Goal: Task Accomplishment & Management: Manage account settings

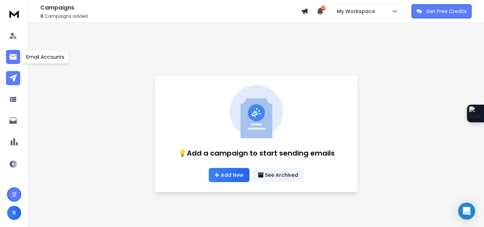
click at [16, 56] on icon at bounding box center [13, 57] width 7 height 6
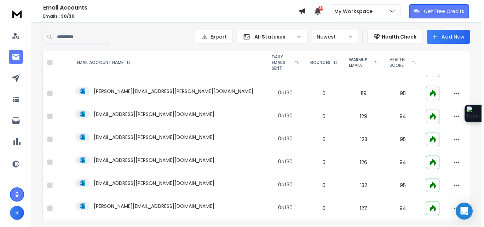
scroll to position [266, 0]
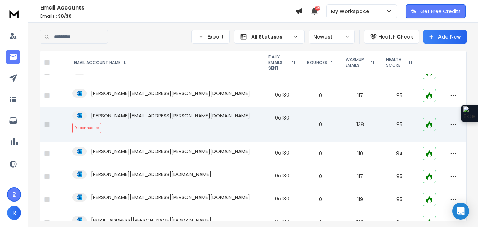
click at [263, 117] on td "0 of 30" at bounding box center [282, 116] width 39 height 18
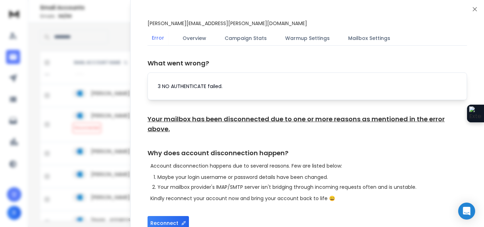
click at [190, 24] on p "[PERSON_NAME][EMAIL_ADDRESS][PERSON_NAME][DOMAIN_NAME]" at bounding box center [226, 23] width 159 height 7
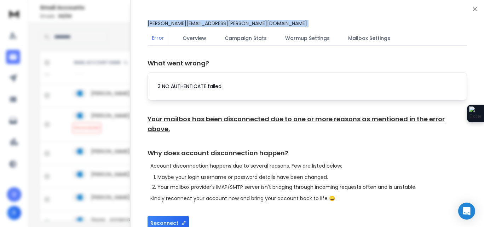
click at [190, 24] on p "[PERSON_NAME][EMAIL_ADDRESS][PERSON_NAME][DOMAIN_NAME]" at bounding box center [226, 23] width 159 height 7
copy p "[PERSON_NAME][EMAIL_ADDRESS][PERSON_NAME][DOMAIN_NAME]"
click at [168, 216] on button "Reconnect" at bounding box center [167, 223] width 41 height 14
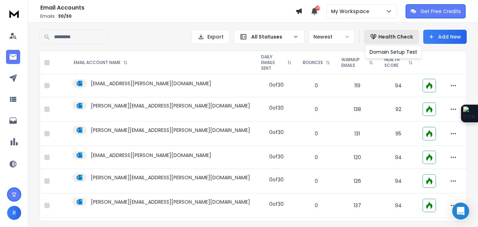
click at [384, 37] on p "Health Check" at bounding box center [396, 36] width 35 height 7
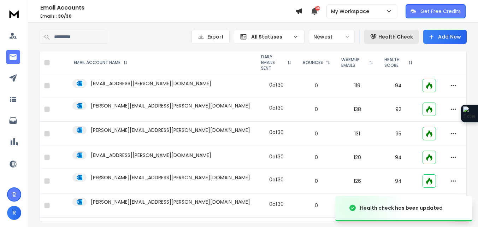
click at [168, 40] on div at bounding box center [114, 37] width 148 height 14
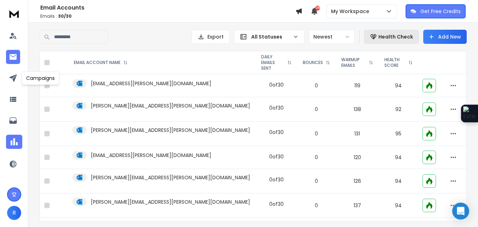
drag, startPoint x: 10, startPoint y: 77, endPoint x: 18, endPoint y: 141, distance: 64.6
click at [10, 77] on icon at bounding box center [12, 77] width 7 height 7
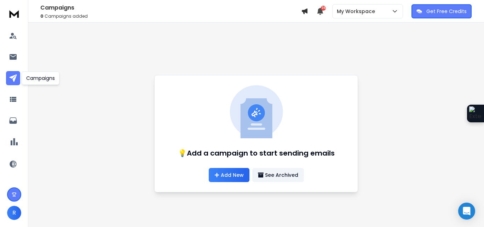
click at [12, 78] on icon at bounding box center [12, 77] width 7 height 7
click at [14, 212] on span "R" at bounding box center [14, 213] width 14 height 14
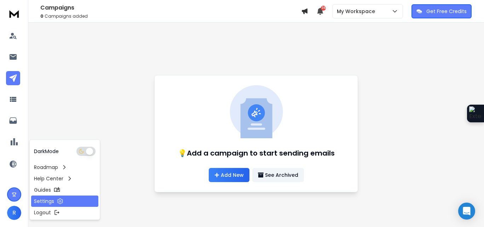
click at [47, 199] on p "Settings" at bounding box center [44, 201] width 20 height 7
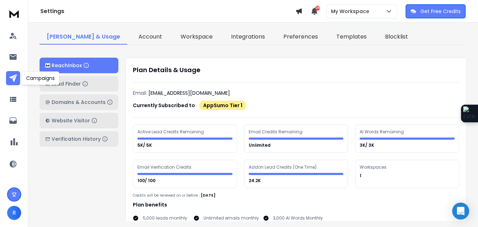
click at [12, 80] on icon at bounding box center [13, 78] width 8 height 8
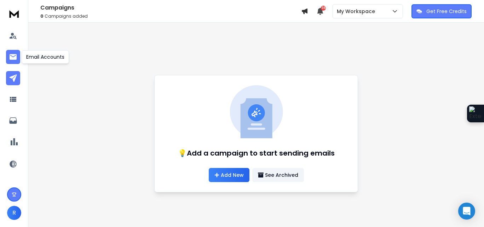
click at [12, 54] on icon at bounding box center [13, 57] width 8 height 8
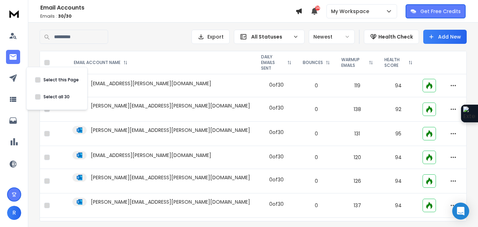
click at [47, 62] on button "Select this Page" at bounding box center [47, 63] width 6 height 6
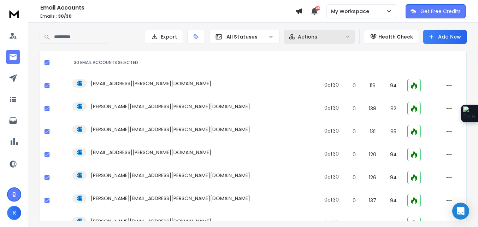
click at [327, 40] on div "Actions" at bounding box center [316, 36] width 54 height 7
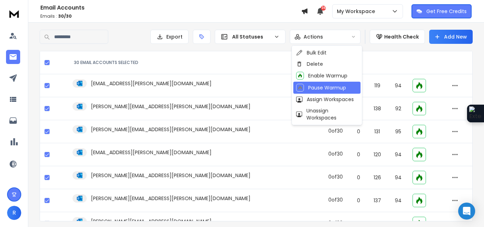
click at [325, 87] on div "Pause Warmup" at bounding box center [321, 88] width 50 height 8
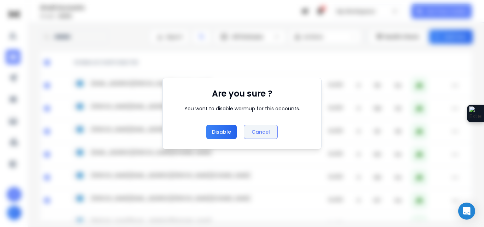
click at [210, 133] on button "Disable" at bounding box center [221, 132] width 30 height 14
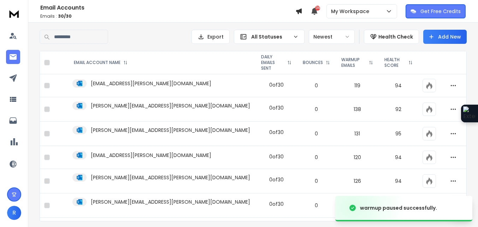
click at [163, 39] on div at bounding box center [114, 37] width 148 height 14
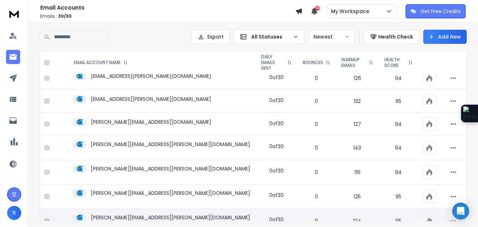
scroll to position [548, 0]
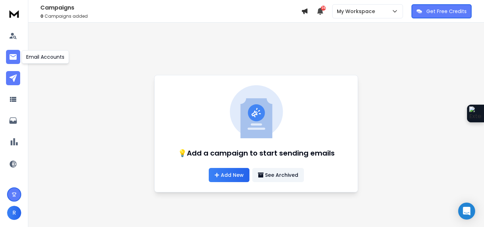
click at [9, 57] on icon at bounding box center [13, 57] width 8 height 8
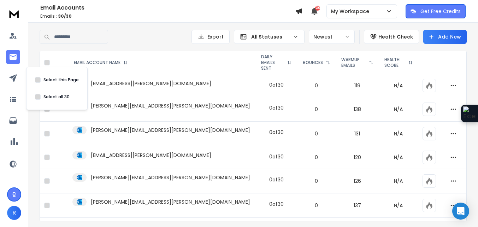
click at [44, 62] on button "Select this Page" at bounding box center [47, 63] width 6 height 6
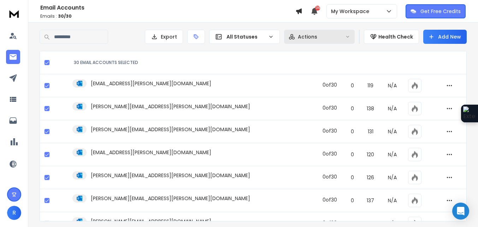
click at [327, 41] on button "Actions" at bounding box center [319, 37] width 71 height 14
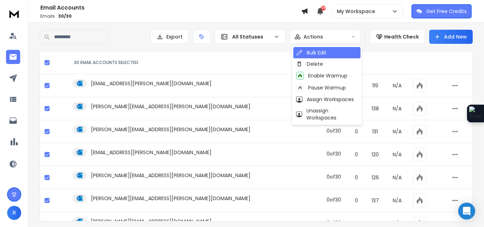
click at [315, 55] on div "Bulk Edit" at bounding box center [311, 52] width 30 height 7
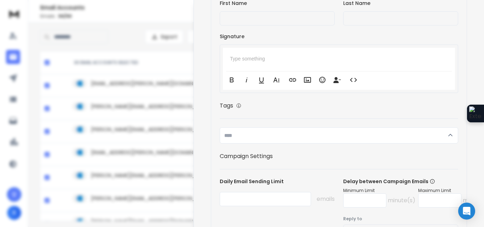
scroll to position [106, 0]
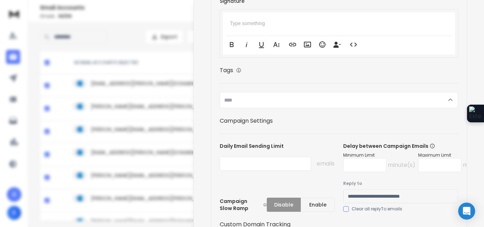
click at [239, 161] on input "number" at bounding box center [265, 164] width 91 height 14
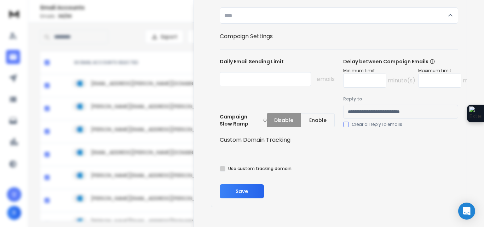
type input "**"
click at [237, 184] on button "Save" at bounding box center [242, 191] width 44 height 14
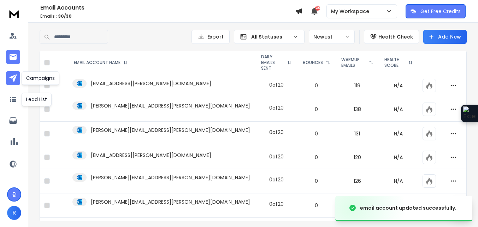
click at [17, 81] on icon at bounding box center [13, 78] width 8 height 8
